Goal: Task Accomplishment & Management: Manage account settings

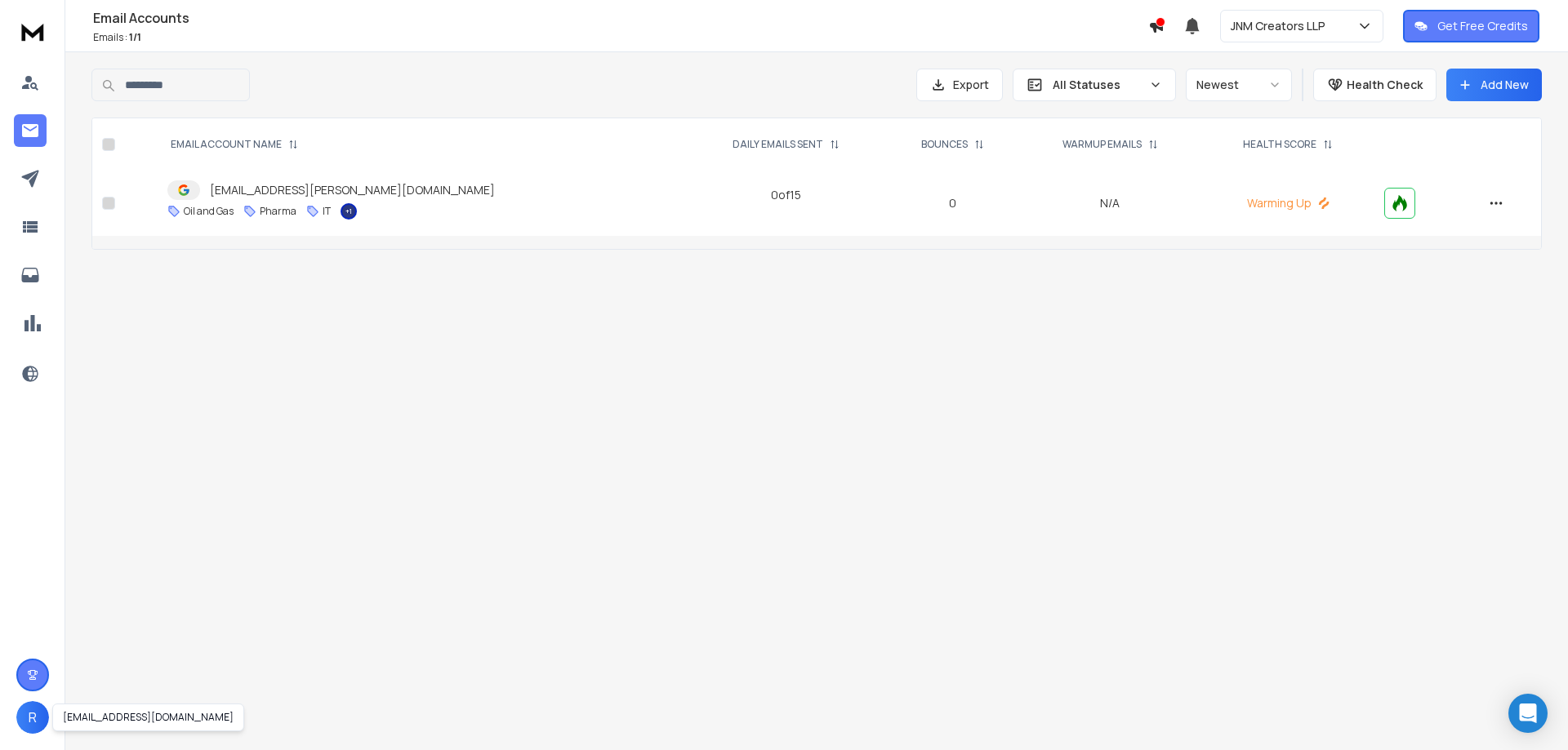
click at [27, 710] on span "R" at bounding box center [32, 718] width 32 height 32
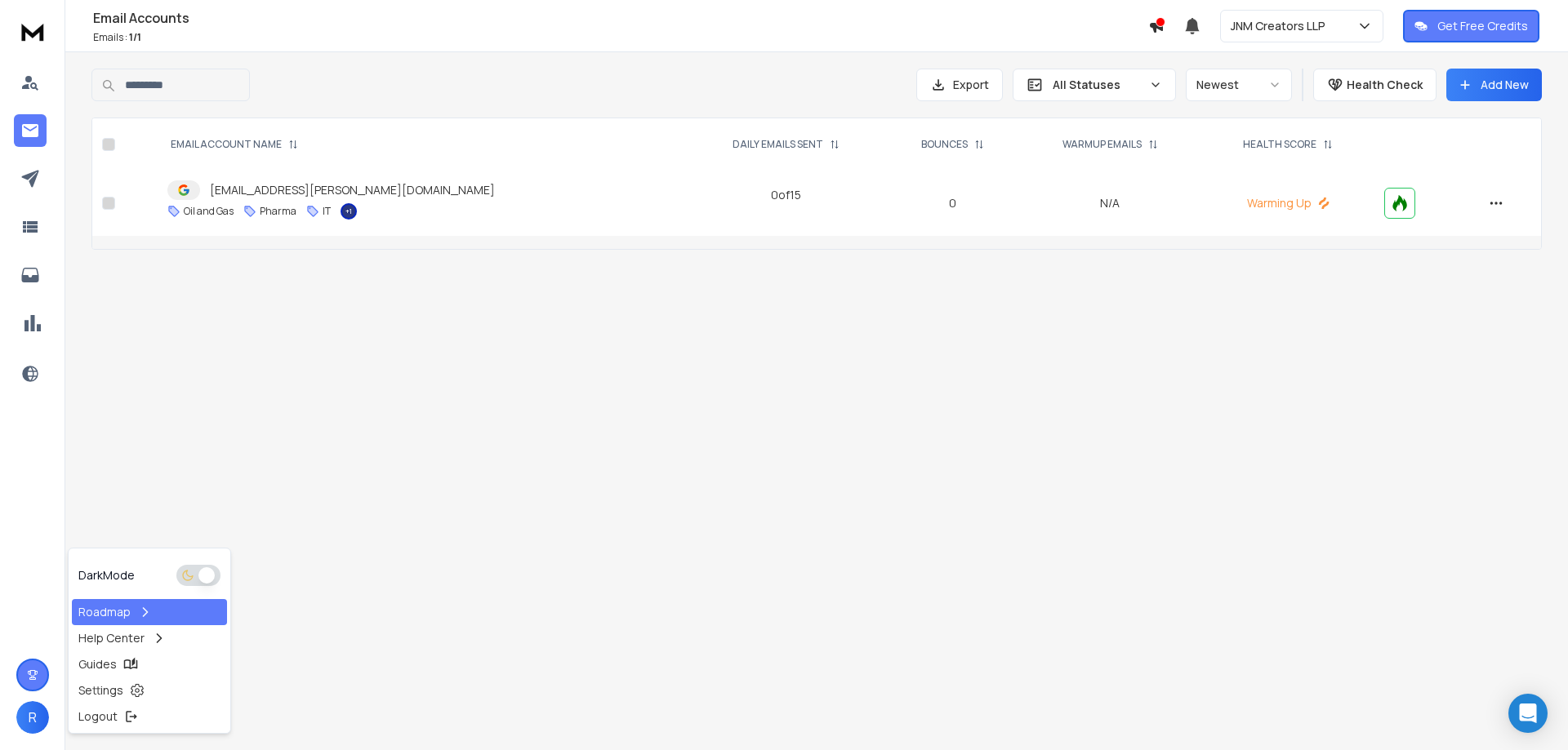
click at [188, 569] on icon at bounding box center [187, 575] width 13 height 13
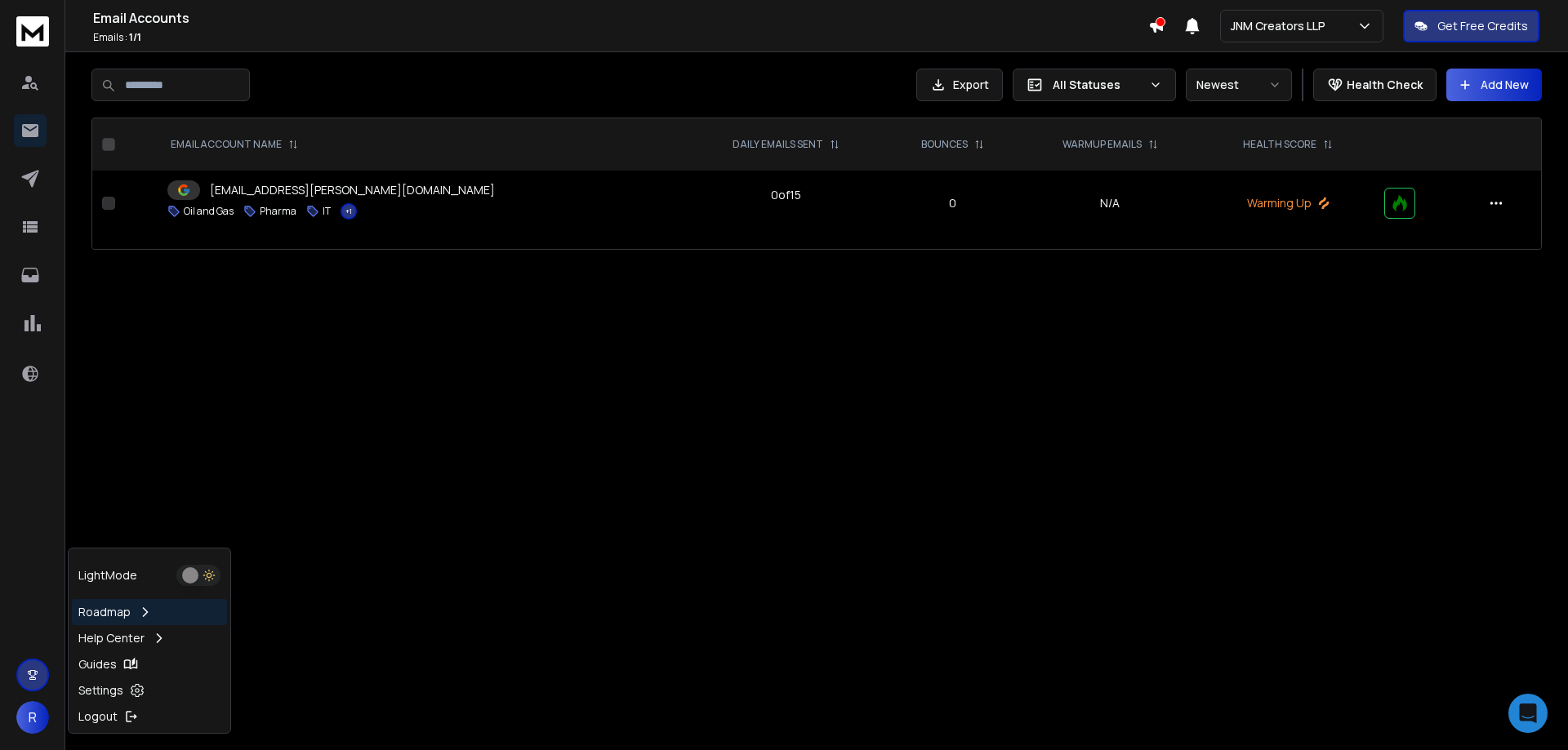
click at [434, 520] on div "Your warmest leads are on your site – Turn visits into conversations Reach Out …" at bounding box center [784, 375] width 1568 height 750
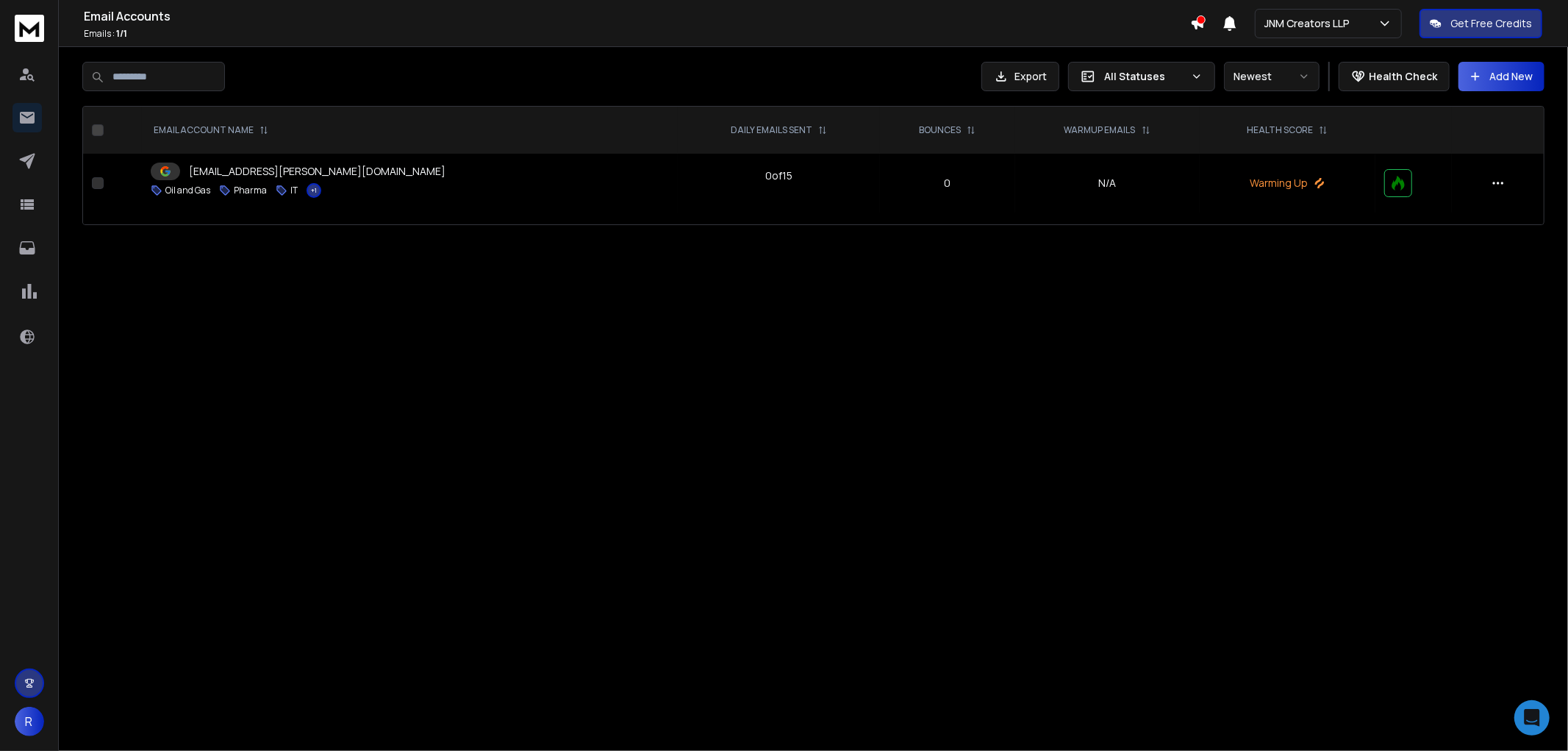
click at [1411, 186] on icon at bounding box center [1498, 183] width 13 height 13
click at [1411, 240] on div "Mailbox Settings" at bounding box center [1485, 237] width 94 height 23
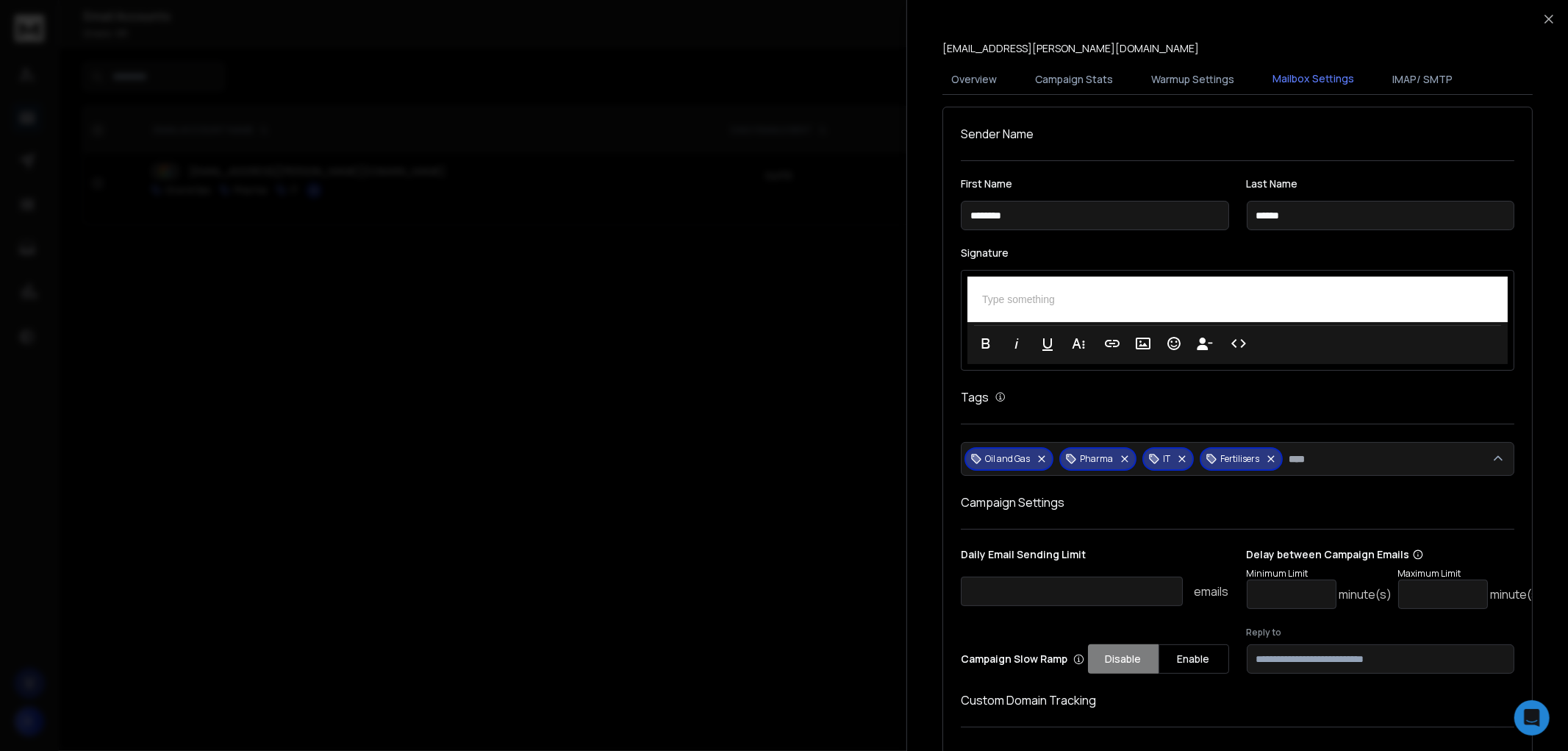
click at [1165, 67] on button "Warmup Settings" at bounding box center [1193, 79] width 101 height 32
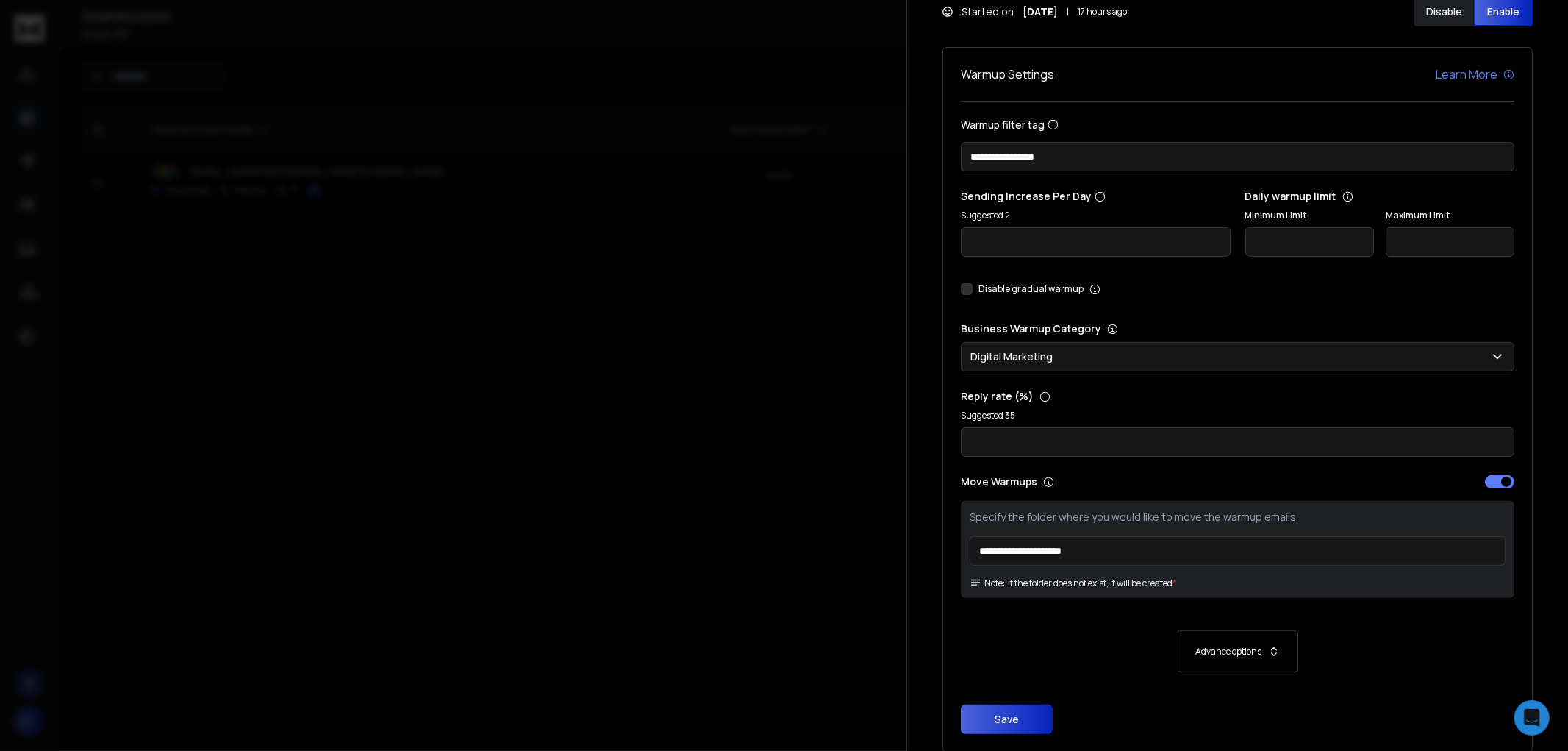
scroll to position [161, 0]
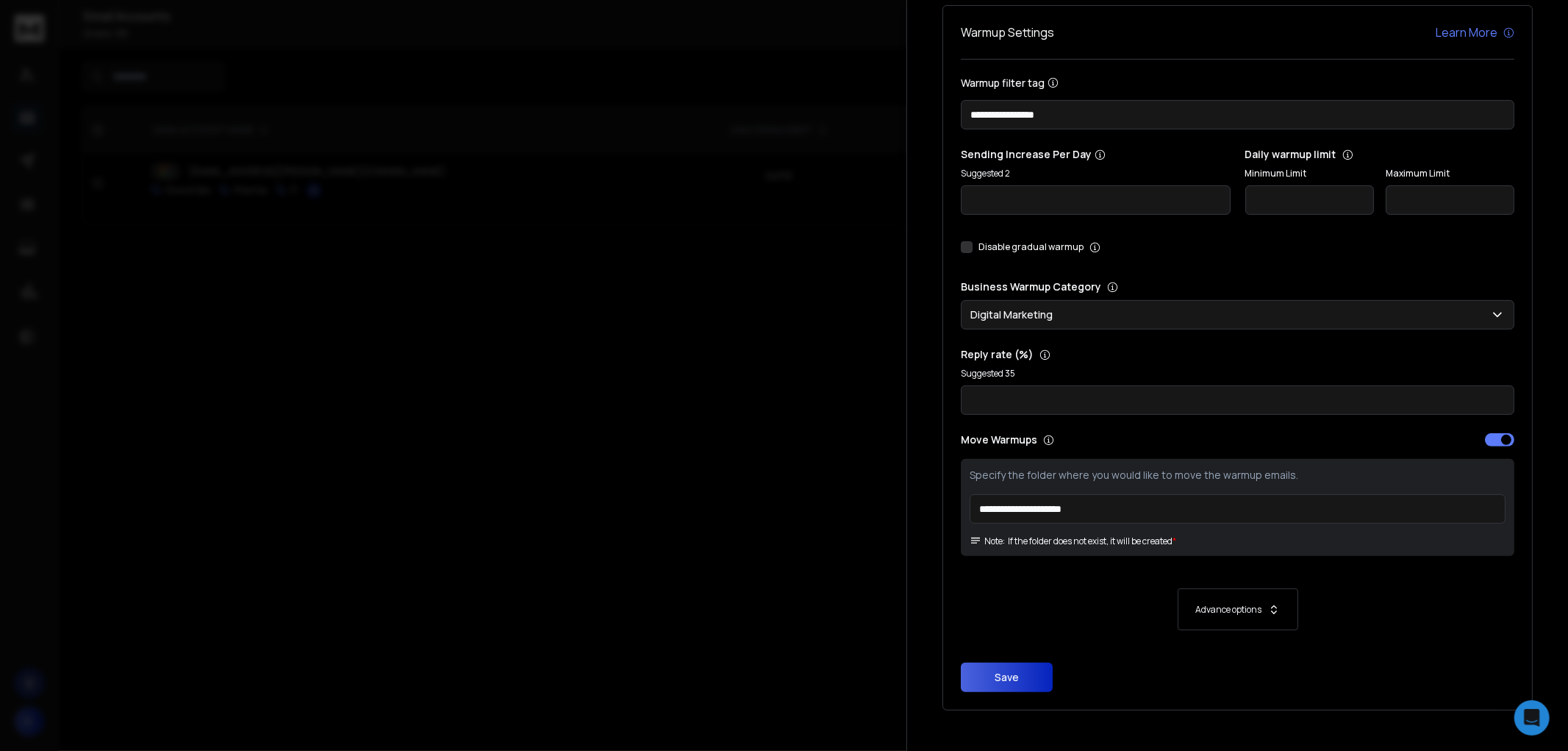
click at [1037, 666] on button "Save" at bounding box center [1007, 678] width 92 height 29
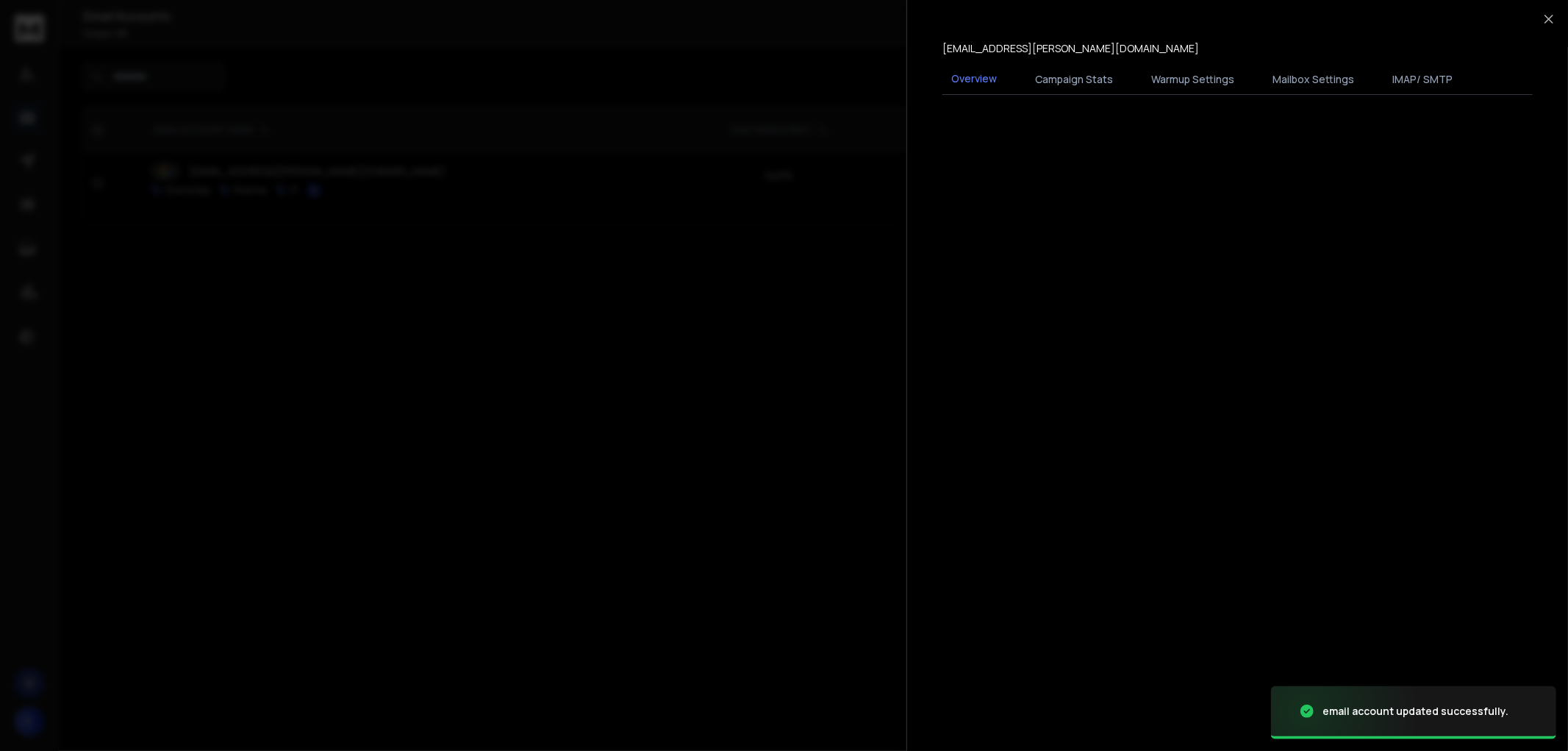
scroll to position [0, 0]
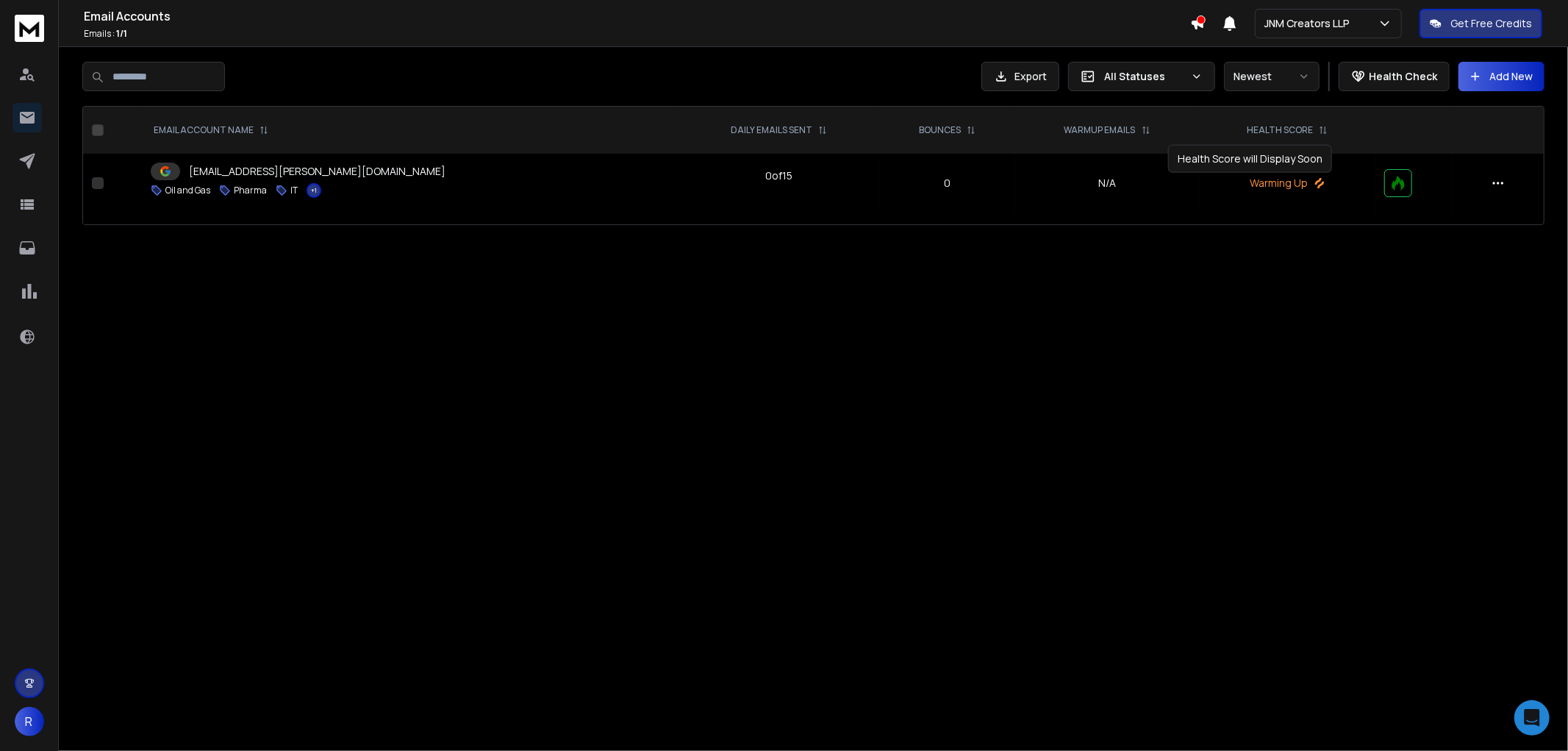
click at [1246, 181] on p "Warming Up" at bounding box center [1288, 183] width 158 height 15
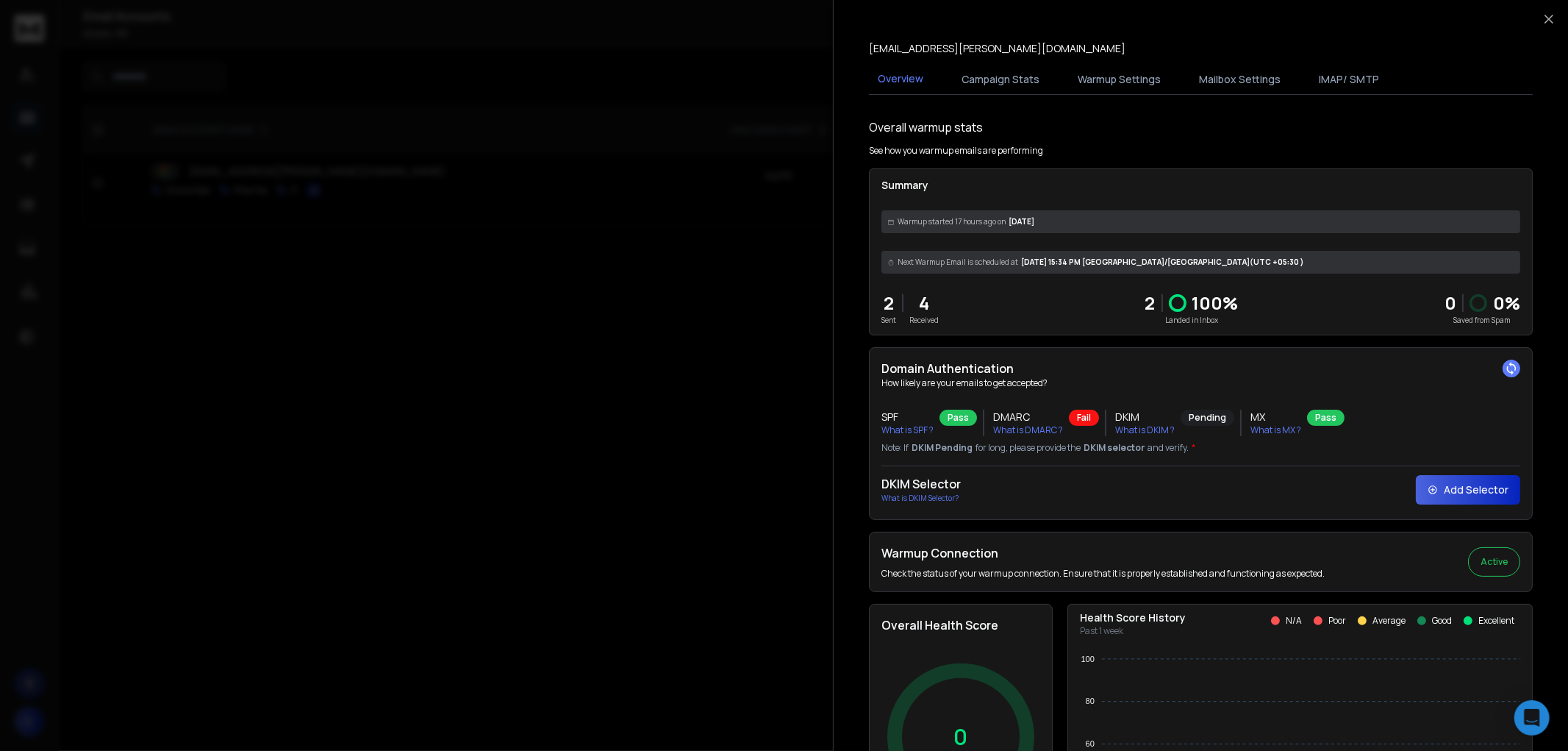
click at [1411, 496] on button "Add Selector" at bounding box center [1468, 490] width 104 height 29
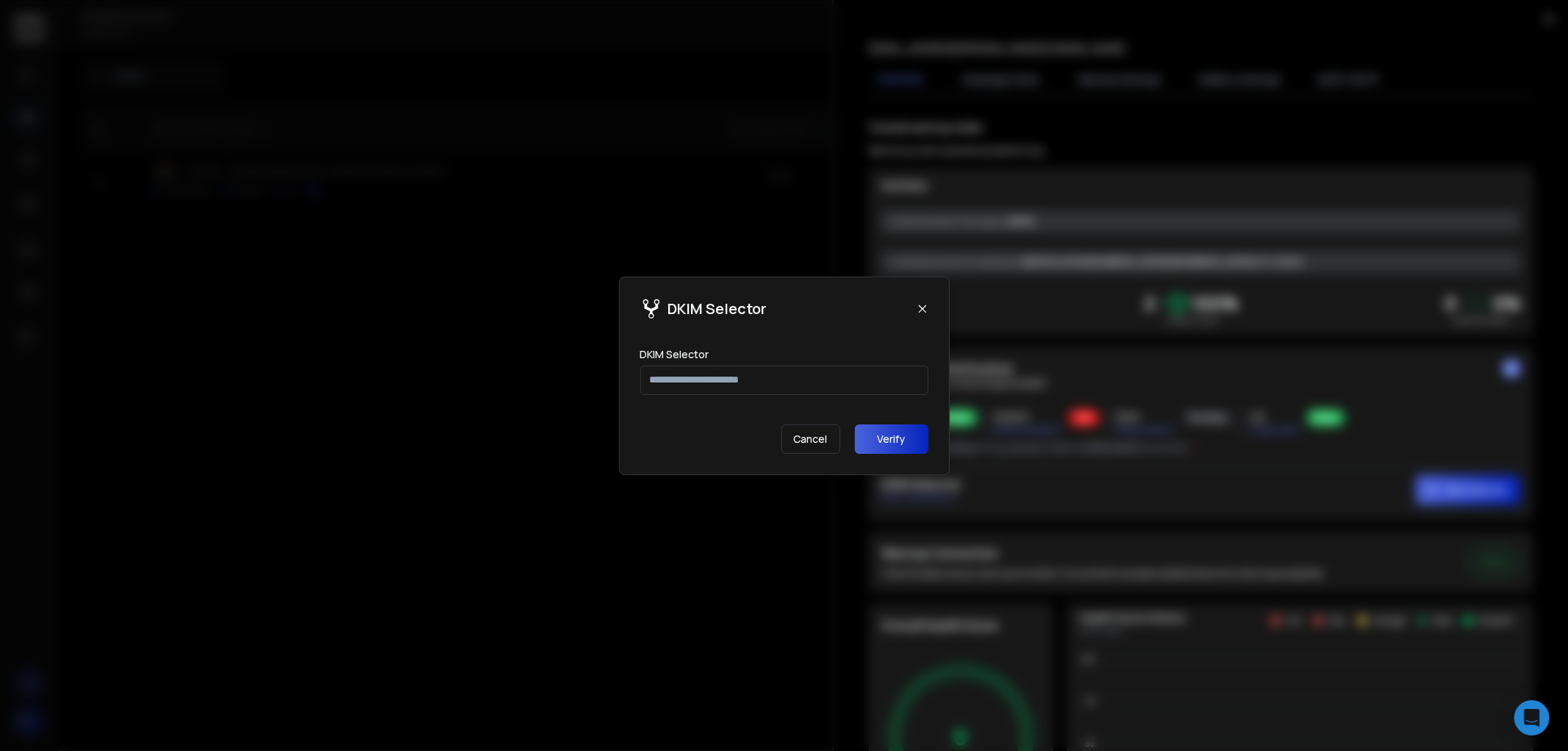
click at [914, 309] on div "DKIM Selector" at bounding box center [784, 308] width 288 height 22
click at [917, 309] on icon at bounding box center [922, 308] width 12 height 12
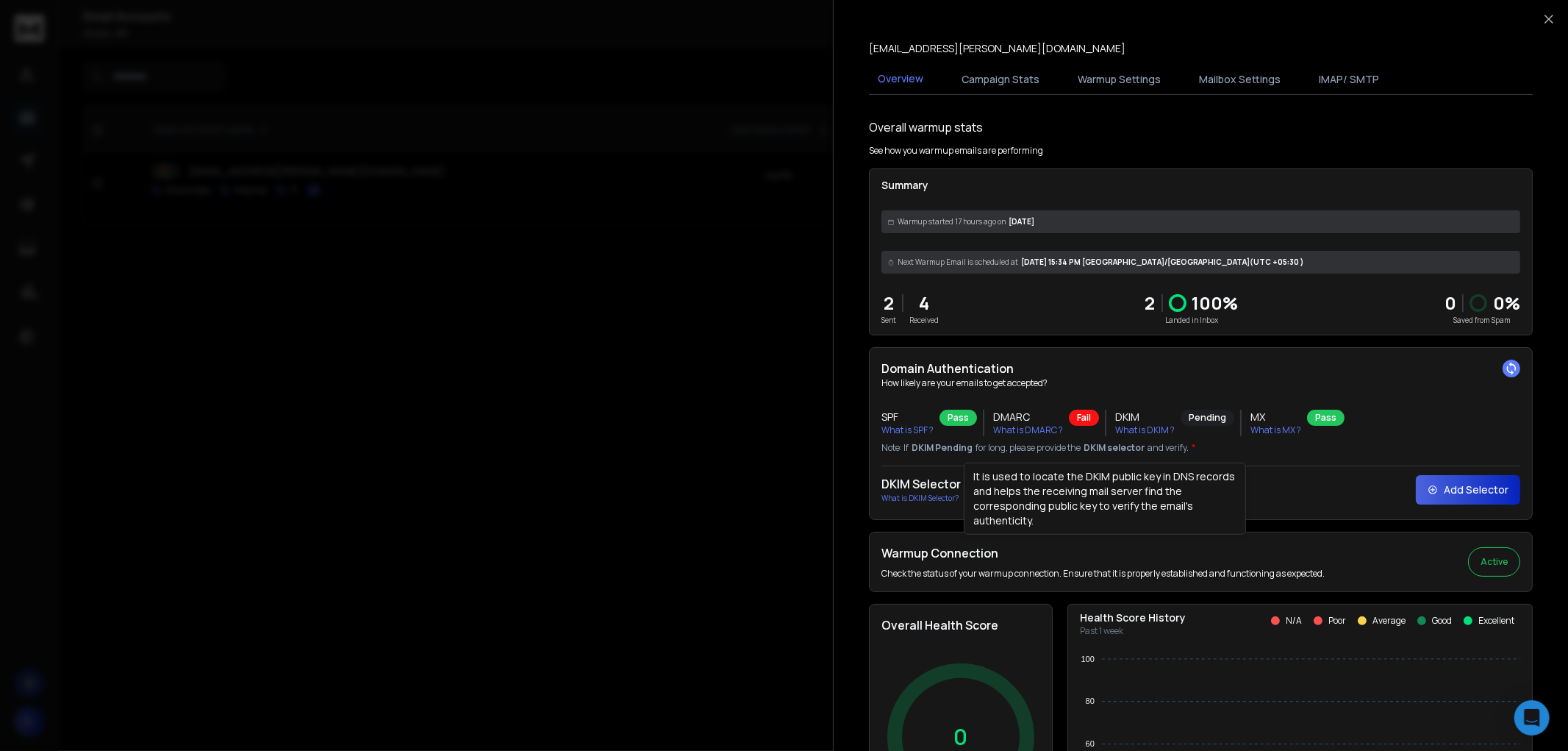
click at [922, 498] on p "What is DKIM Selector?" at bounding box center [921, 498] width 79 height 11
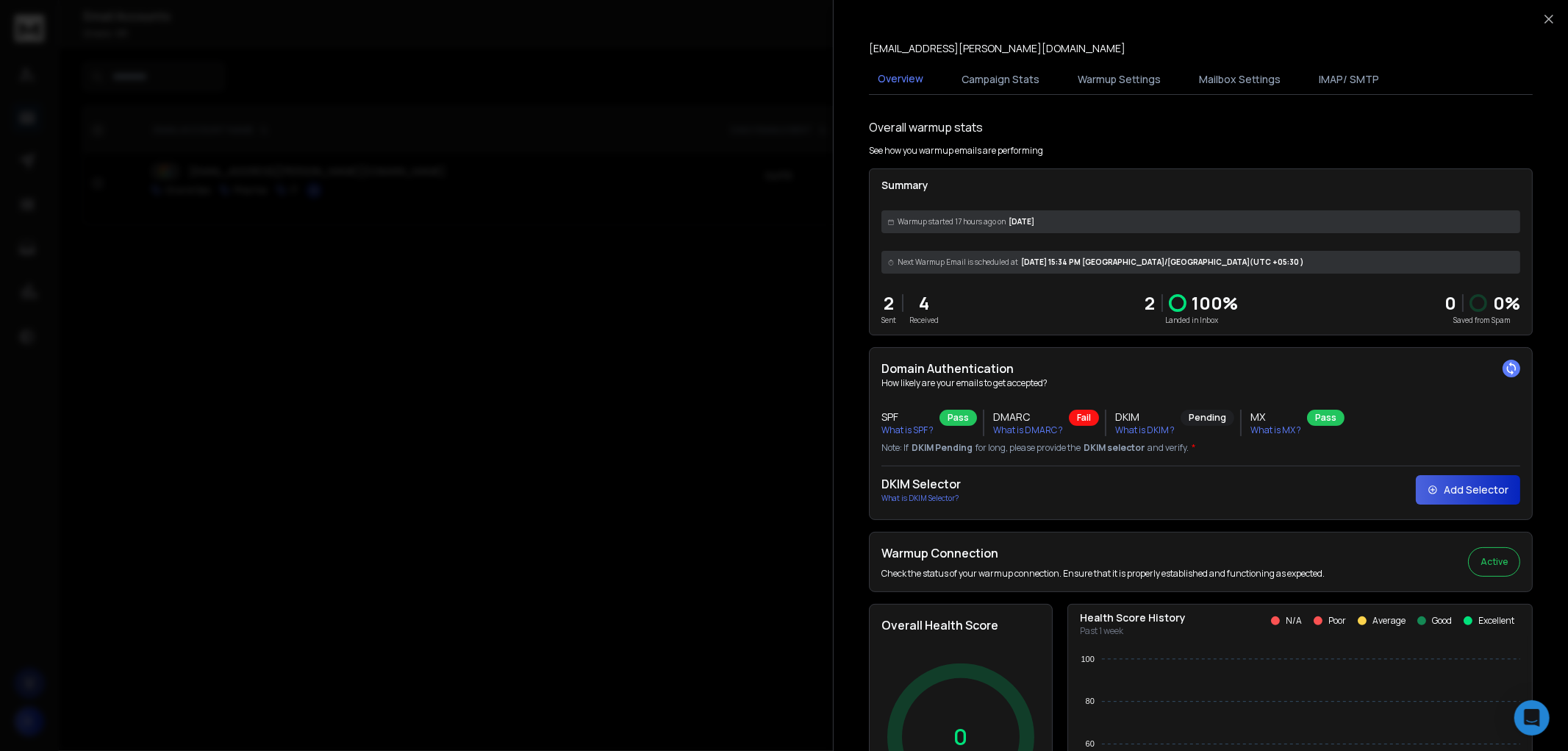
click at [1411, 472] on div "DKIM Selector What is DKIM Selector? Add Selector" at bounding box center [1201, 487] width 639 height 42
click at [1411, 489] on button "Add Selector" at bounding box center [1468, 490] width 104 height 29
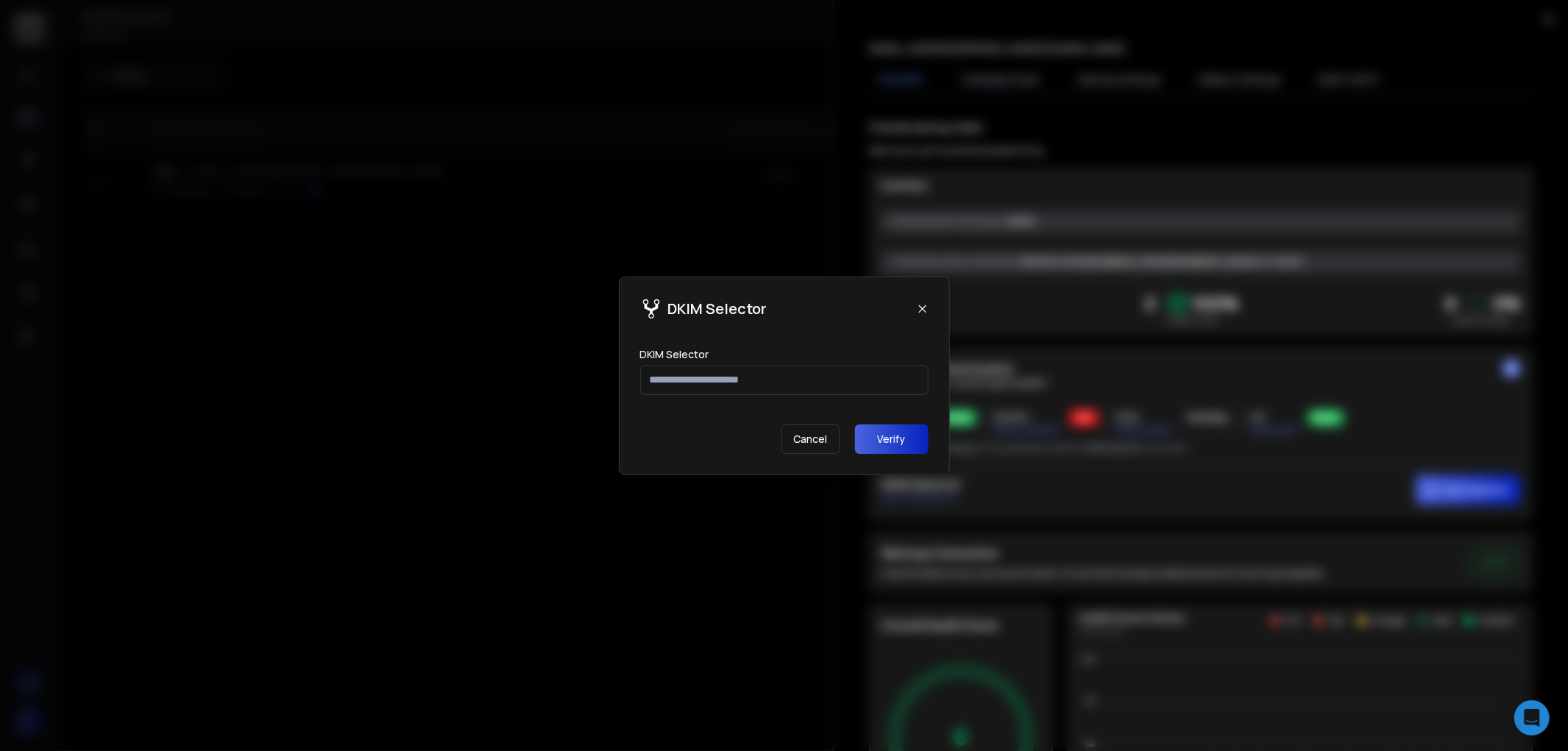
click at [696, 379] on input "text" at bounding box center [784, 380] width 288 height 29
click at [922, 304] on icon at bounding box center [922, 308] width 12 height 12
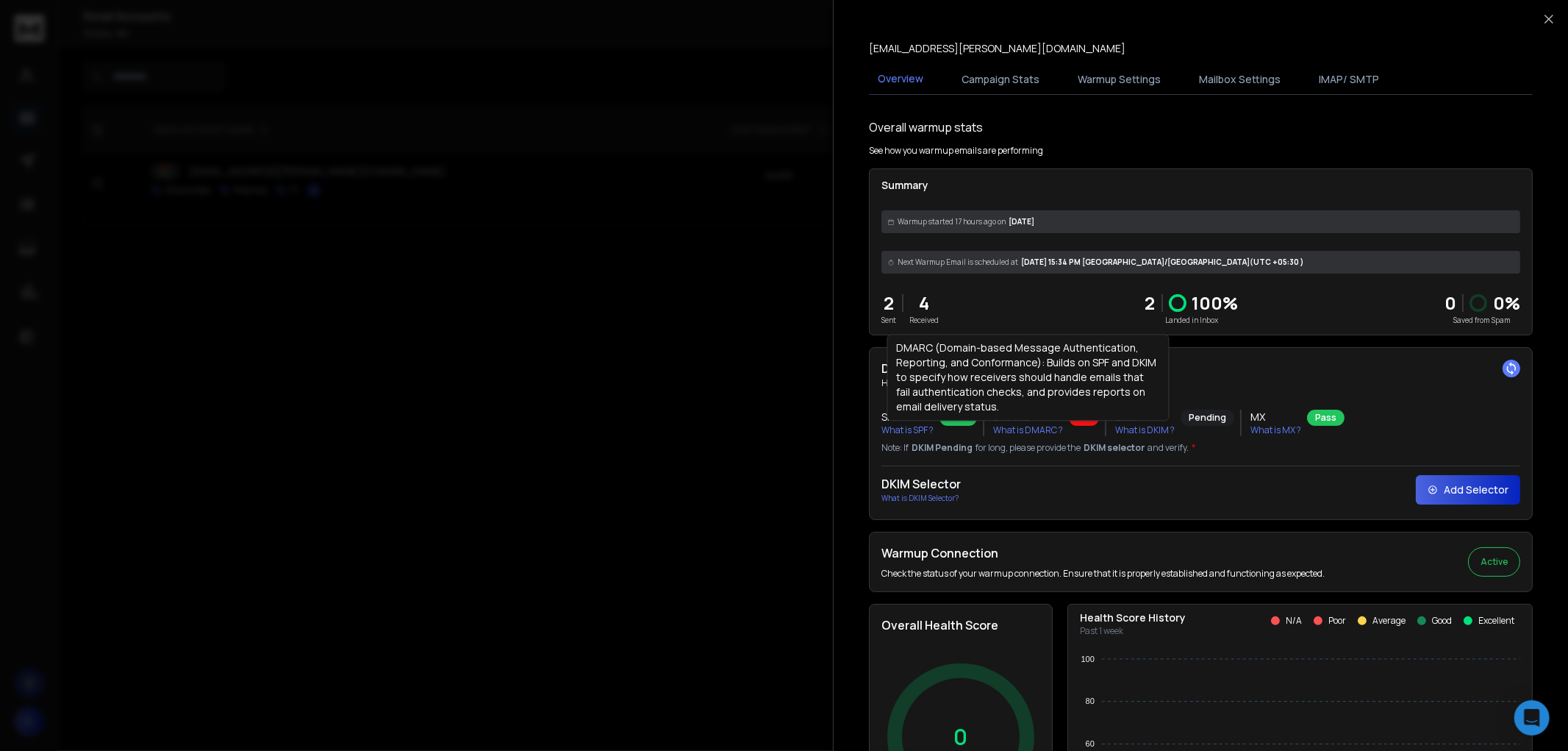
click at [1086, 420] on div "DMARC (Domain-based Message Authentication, Reporting, and Conformance): Builds…" at bounding box center [1029, 378] width 282 height 87
click at [1028, 433] on p "What is DMARC ?" at bounding box center [1028, 430] width 70 height 12
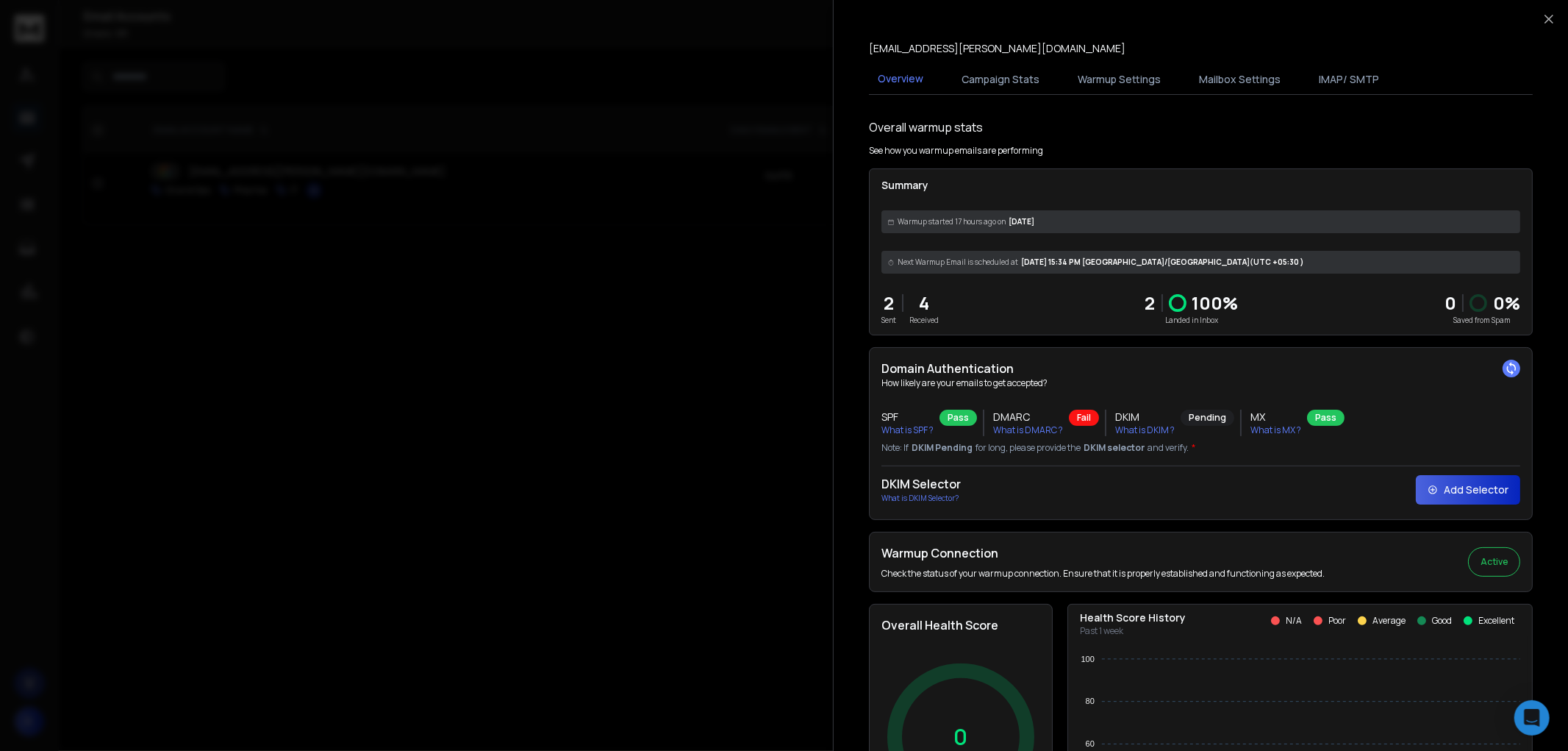
click at [1028, 433] on p "What is DMARC ?" at bounding box center [1028, 430] width 70 height 12
click at [1411, 371] on icon at bounding box center [1512, 368] width 15 height 15
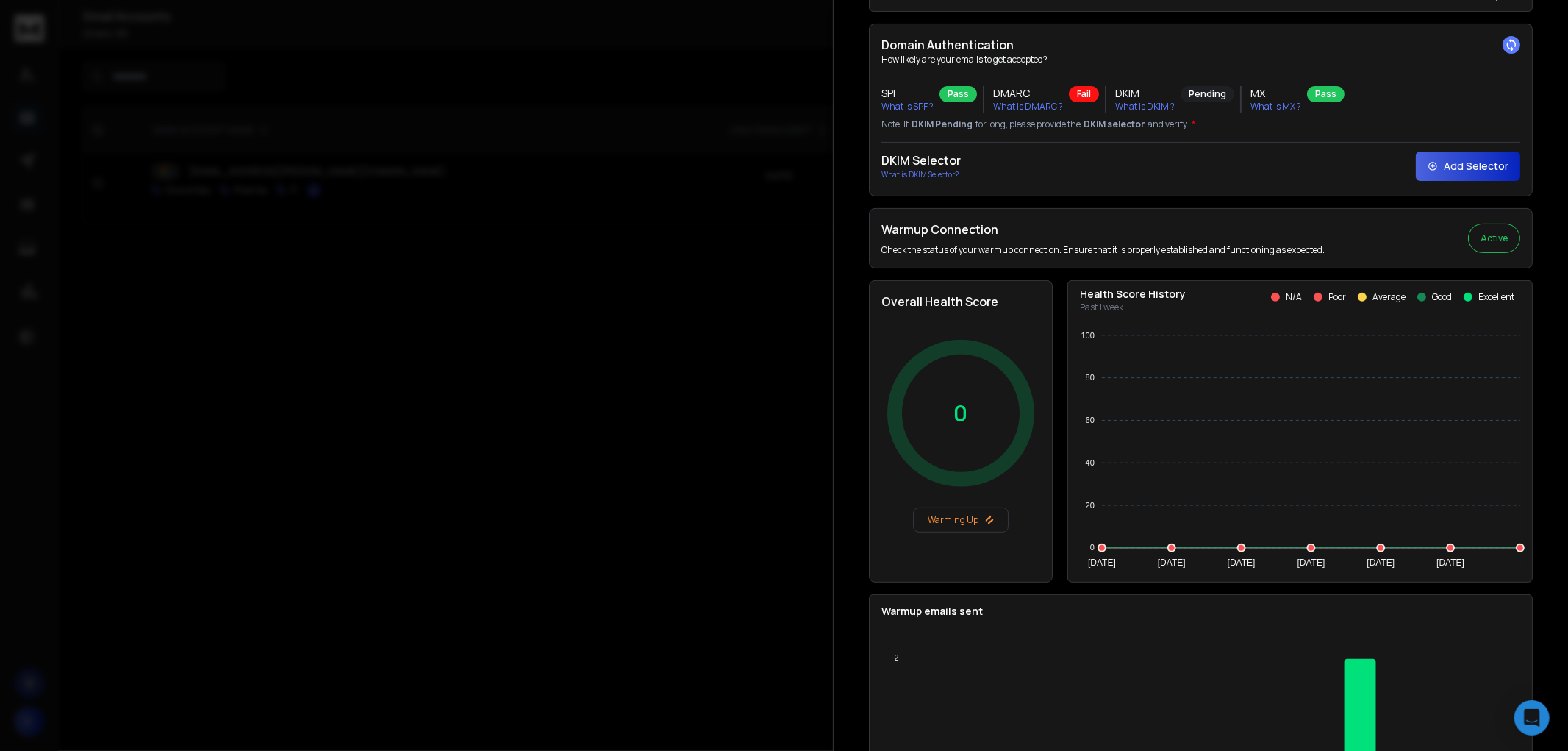
scroll to position [326, 0]
